Goal: Task Accomplishment & Management: Use online tool/utility

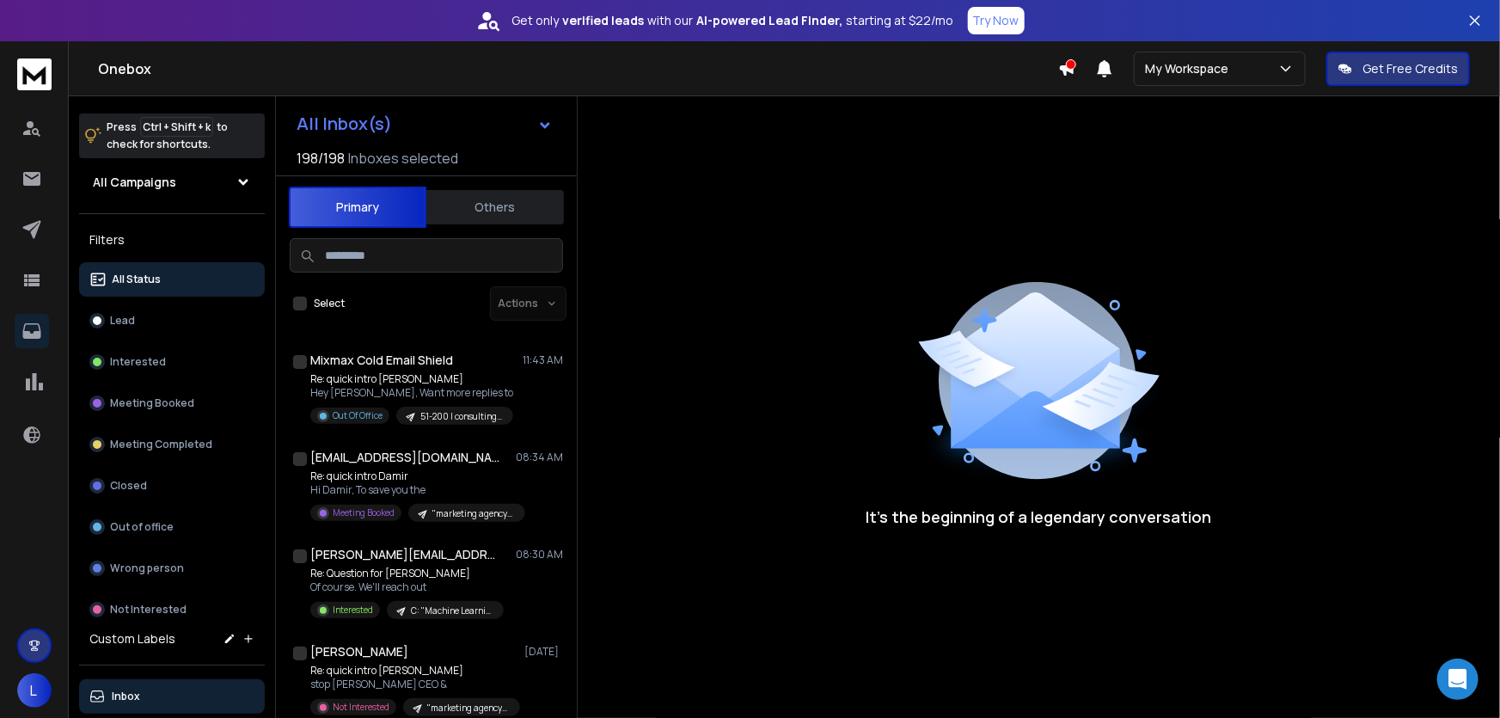
click at [368, 253] on input at bounding box center [426, 255] width 273 height 34
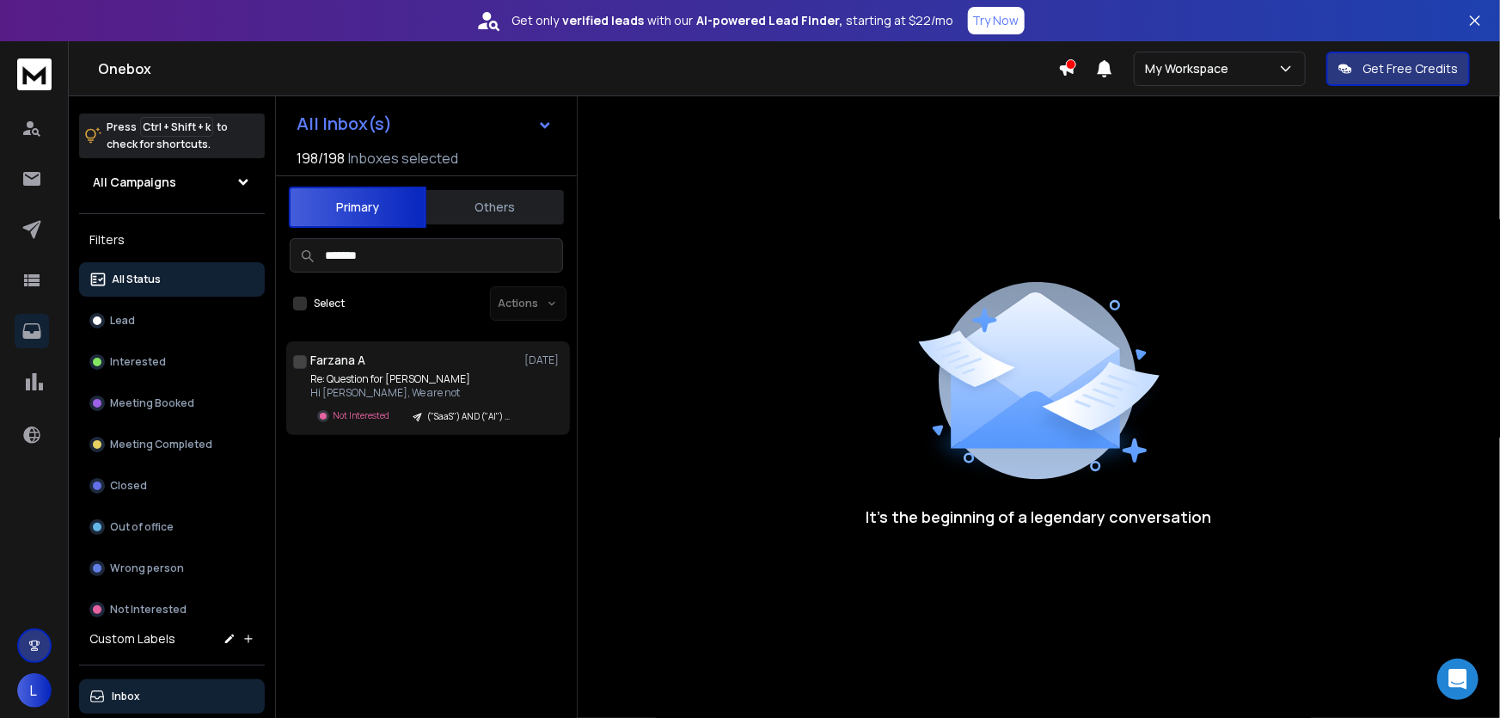
type input "*******"
click at [419, 368] on div "[PERSON_NAME] A [DATE]" at bounding box center [436, 360] width 253 height 17
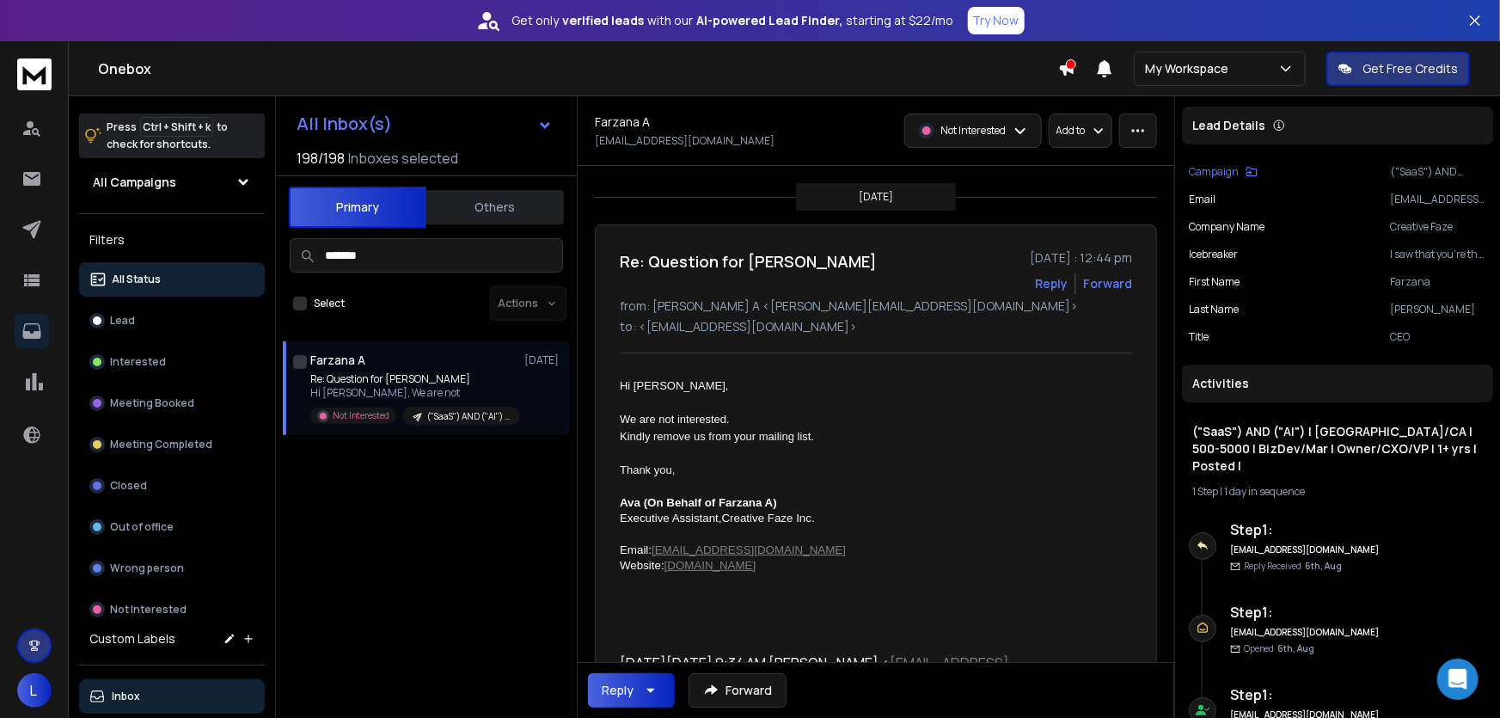
click at [1006, 124] on p "Not Interested" at bounding box center [973, 131] width 65 height 14
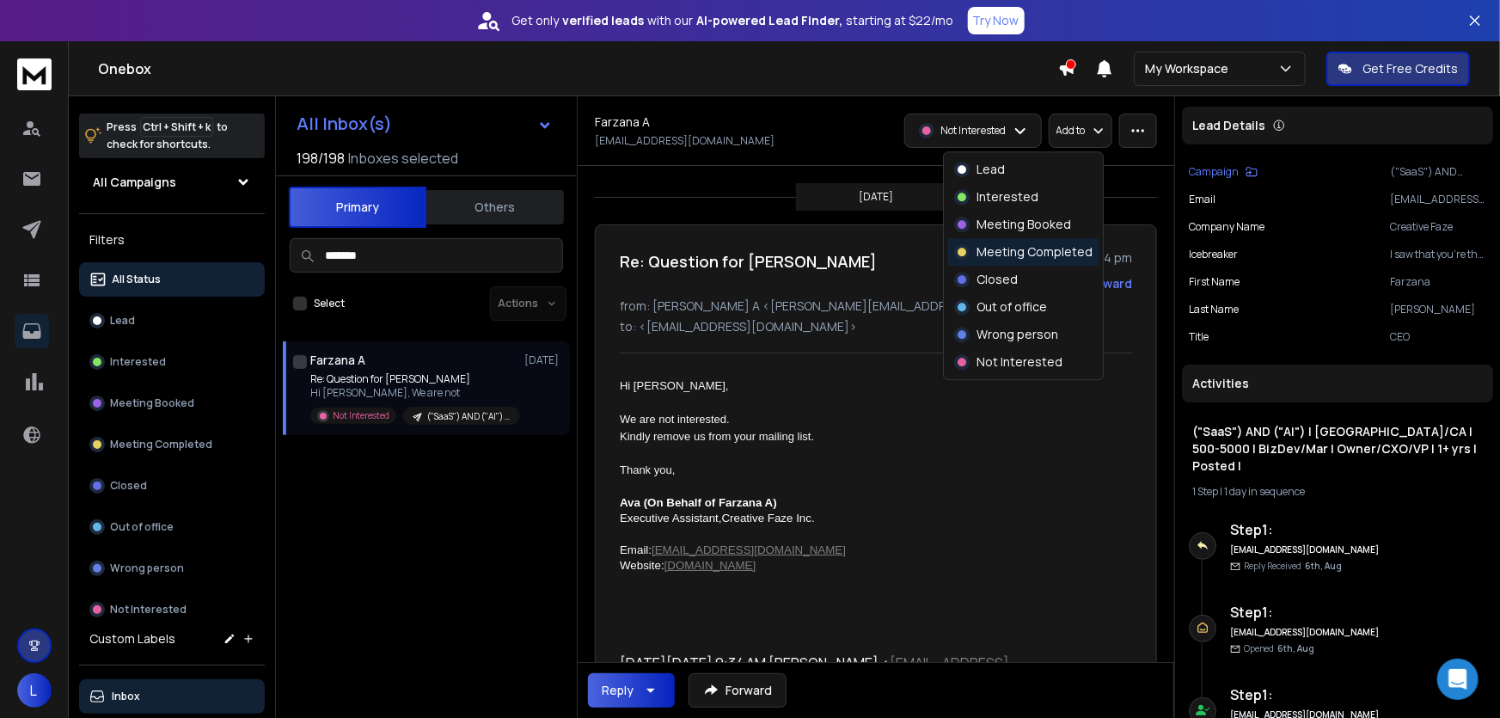
click at [1006, 248] on p "Meeting Completed" at bounding box center [1034, 251] width 116 height 17
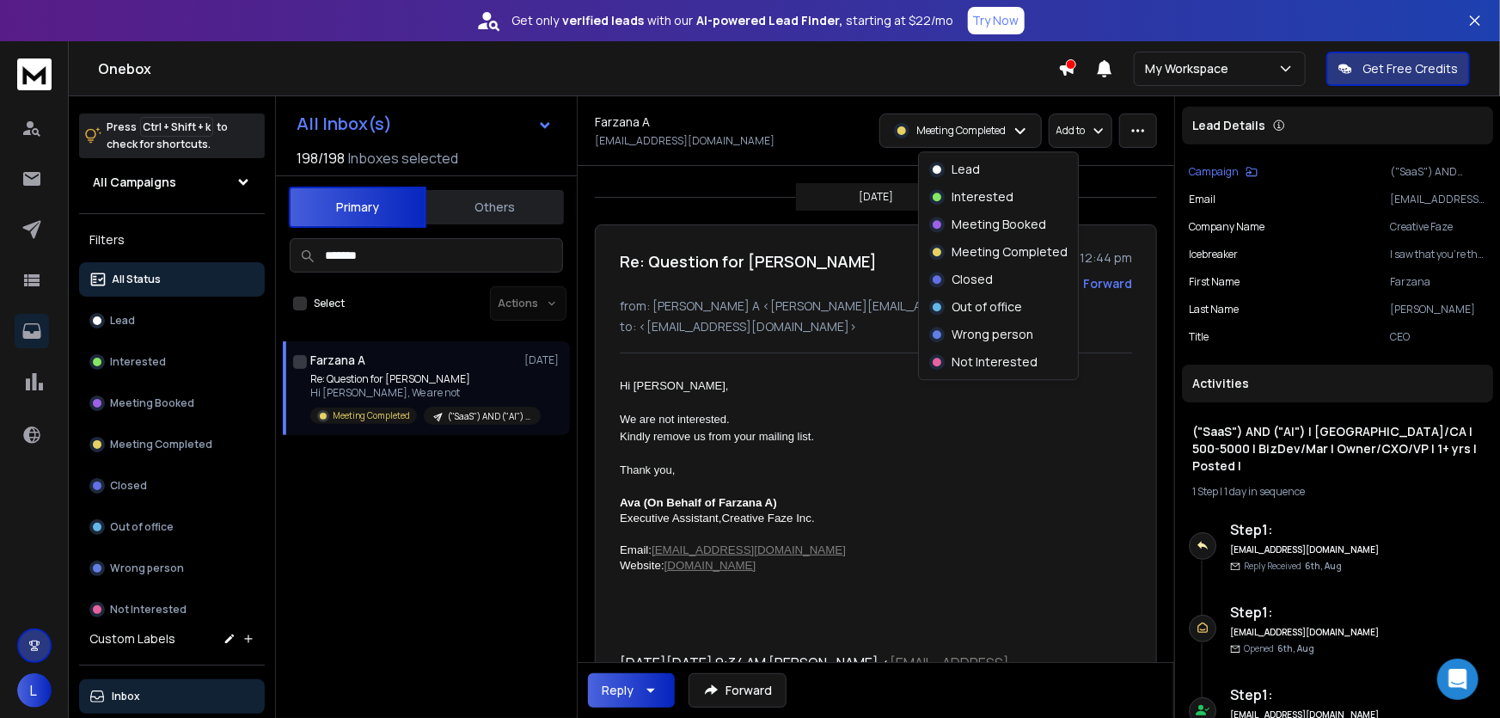
click at [1041, 138] on div "Meeting Completed" at bounding box center [960, 130] width 161 height 33
click at [994, 359] on p "Not Interested" at bounding box center [994, 361] width 86 height 17
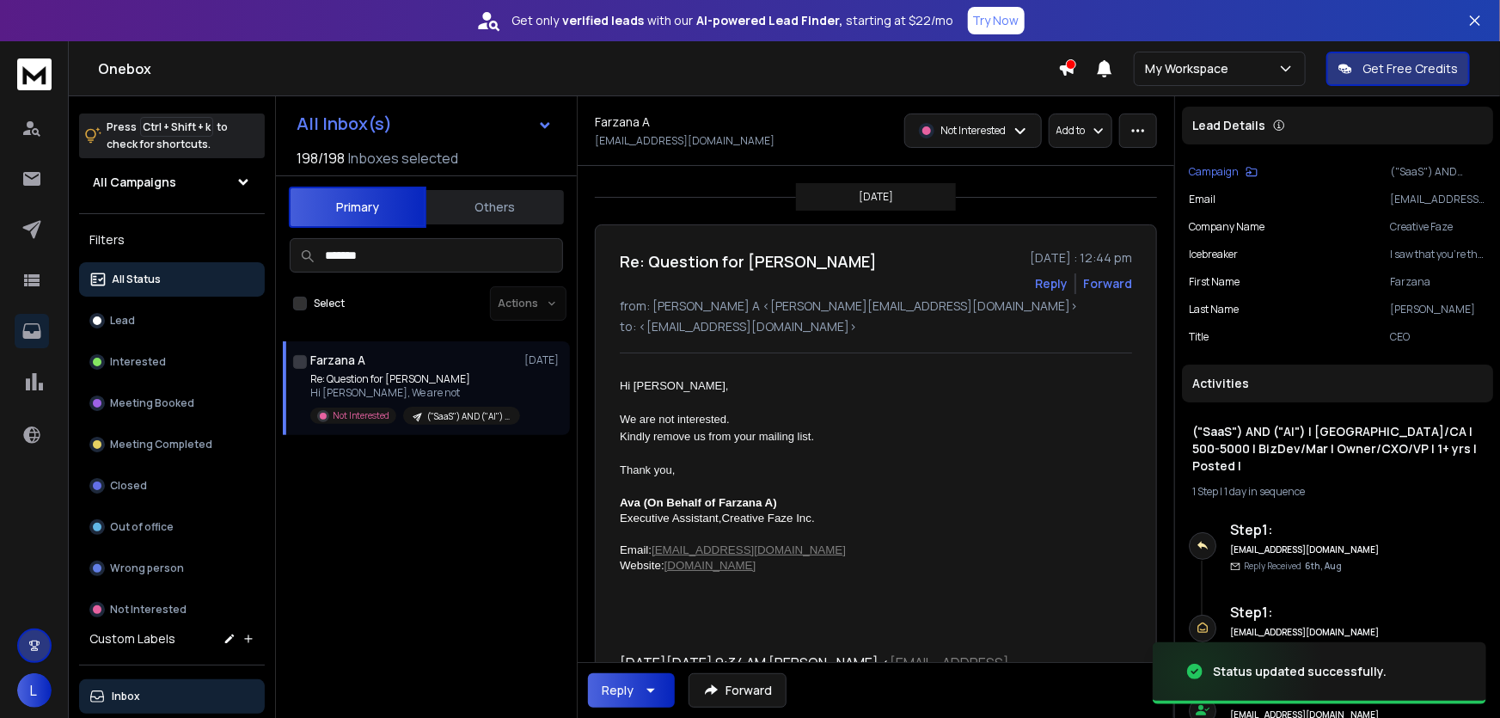
click at [1041, 121] on div "Not Interested" at bounding box center [973, 130] width 136 height 33
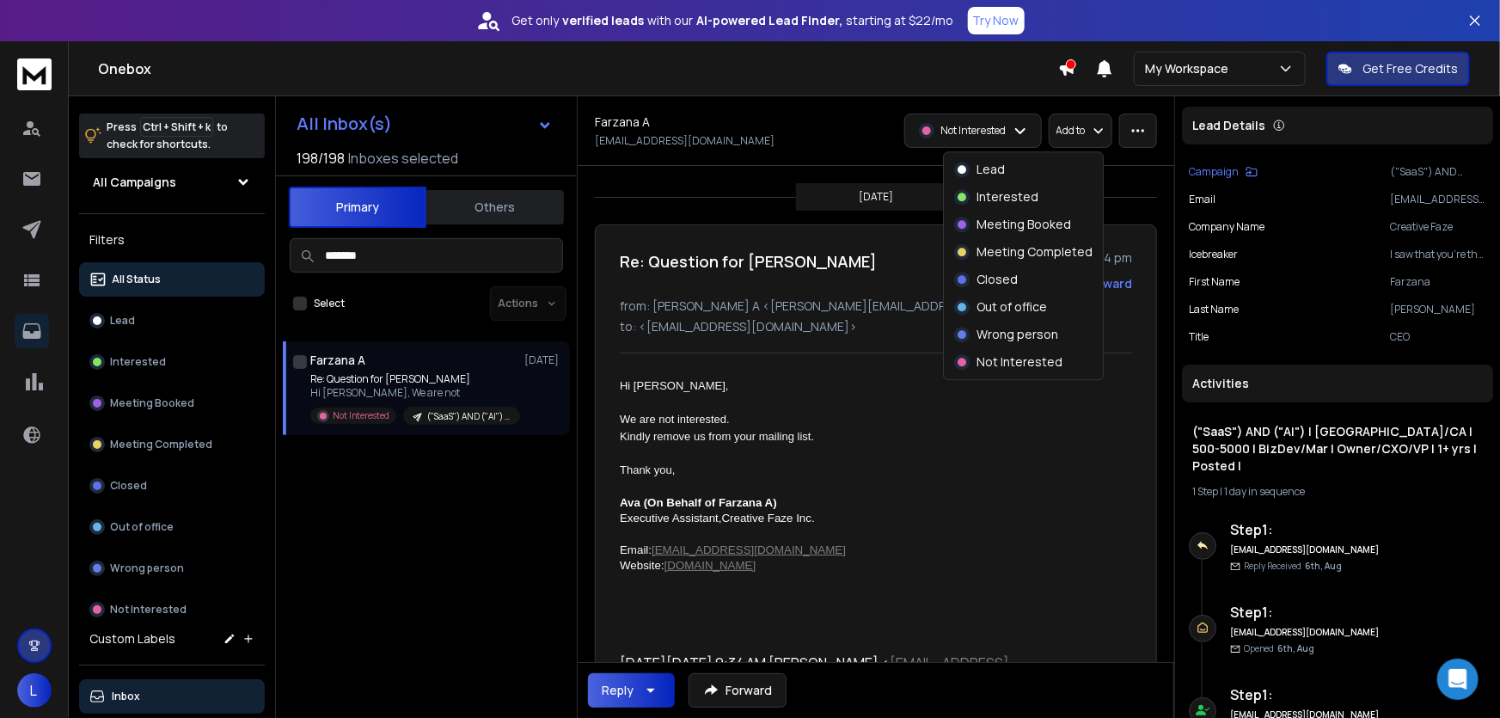
click at [1072, 540] on p at bounding box center [869, 533] width 498 height 15
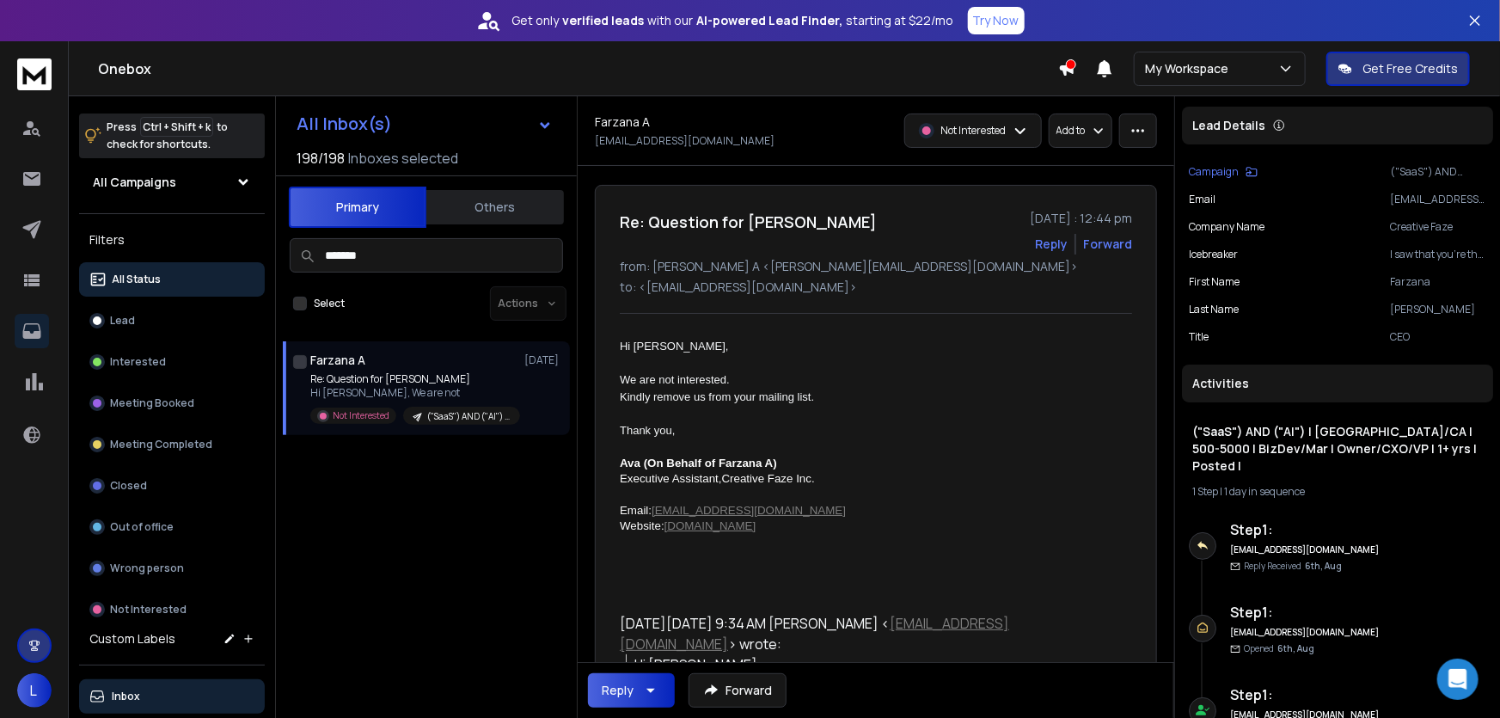
scroll to position [468, 0]
